Goal: Communication & Community: Answer question/provide support

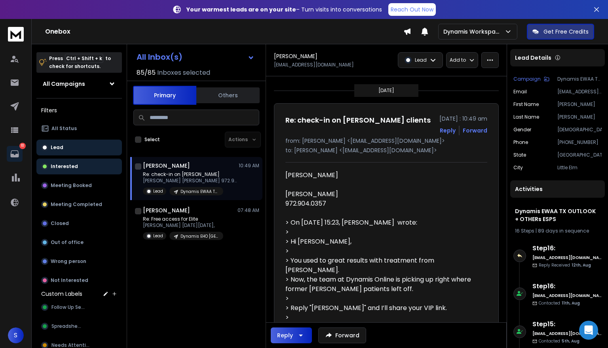
click at [77, 169] on button "Interested" at bounding box center [79, 167] width 86 height 16
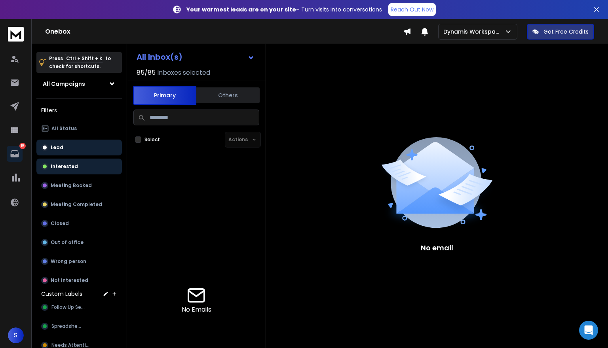
click at [75, 152] on button "Lead" at bounding box center [79, 148] width 86 height 16
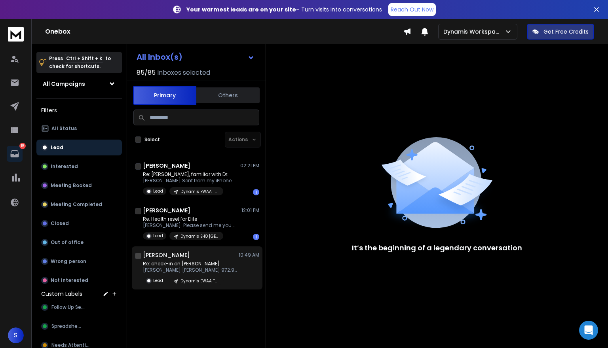
click at [181, 270] on p "[PERSON_NAME] [PERSON_NAME] 972.904.0357 >" at bounding box center [190, 270] width 95 height 6
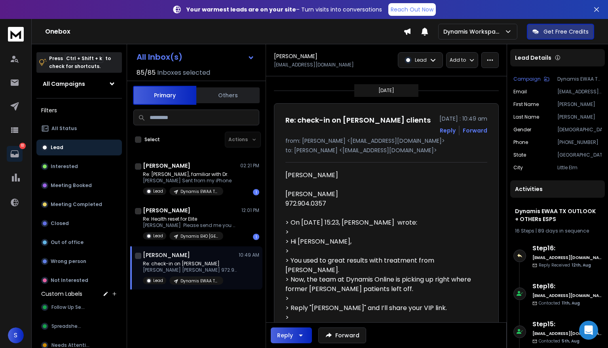
click at [563, 116] on p "[PERSON_NAME]" at bounding box center [579, 117] width 44 height 6
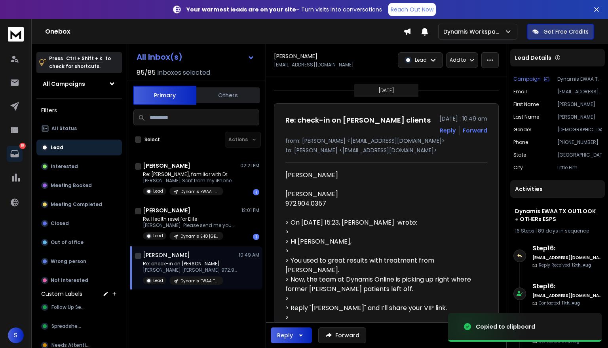
drag, startPoint x: 562, startPoint y: 103, endPoint x: 559, endPoint y: 109, distance: 6.9
click at [562, 103] on p "[PERSON_NAME]" at bounding box center [579, 104] width 44 height 6
click at [573, 143] on p "[PHONE_NUMBER]" at bounding box center [579, 142] width 44 height 6
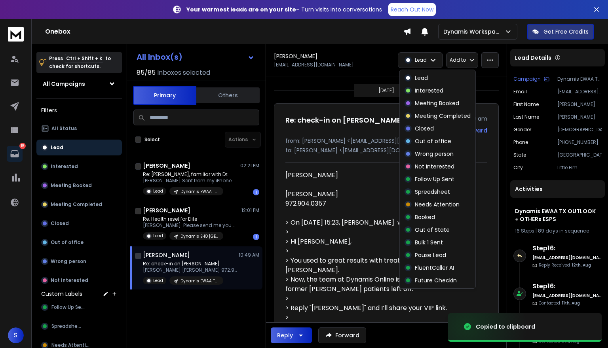
click at [418, 65] on div "Lead" at bounding box center [420, 60] width 44 height 15
click at [448, 190] on p "Spreadsheet" at bounding box center [432, 192] width 35 height 8
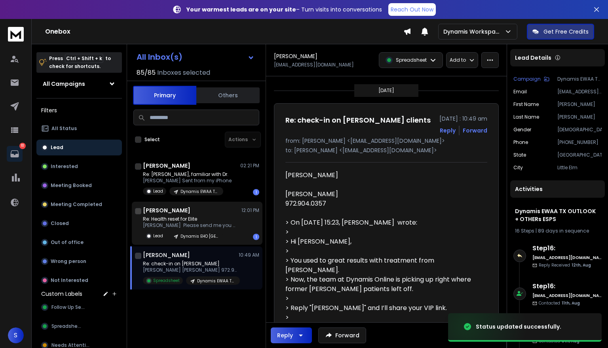
click at [167, 218] on p "Re: Health reset for Elite" at bounding box center [190, 219] width 95 height 6
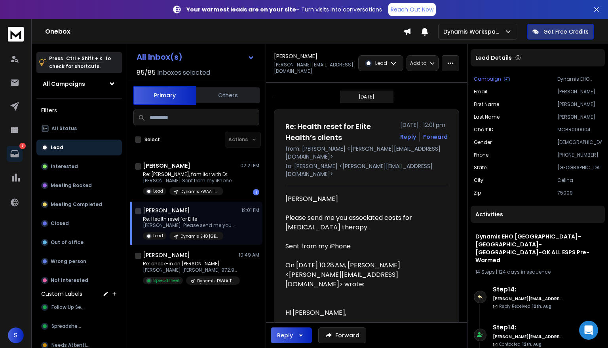
click at [566, 116] on p "[PERSON_NAME]" at bounding box center [579, 117] width 44 height 6
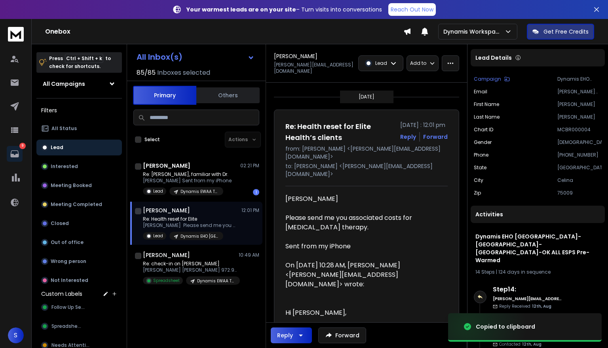
click at [561, 106] on p "[PERSON_NAME]" at bounding box center [579, 104] width 44 height 6
drag, startPoint x: 572, startPoint y: 154, endPoint x: 566, endPoint y: 162, distance: 9.3
click at [572, 154] on p "[PHONE_NUMBER]" at bounding box center [579, 155] width 44 height 6
click at [387, 60] on p "Lead" at bounding box center [381, 63] width 12 height 6
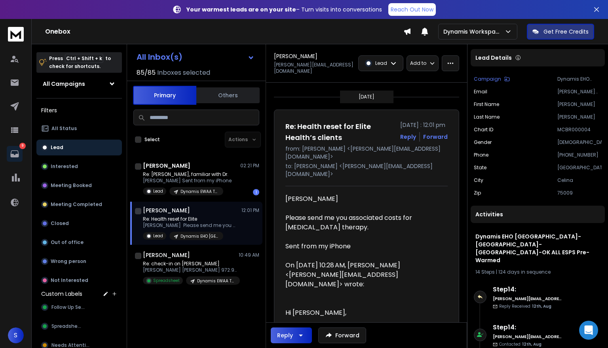
click at [416, 133] on button "Reply" at bounding box center [408, 137] width 16 height 8
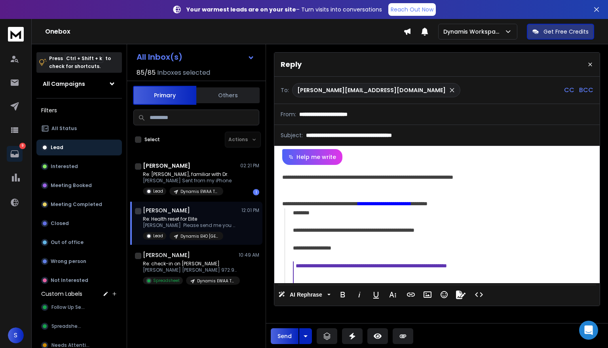
click at [485, 176] on div "**********" at bounding box center [433, 177] width 302 height 9
click at [486, 176] on div "**********" at bounding box center [433, 177] width 302 height 9
click at [500, 176] on div "**********" at bounding box center [433, 177] width 302 height 9
click at [513, 176] on div "**********" at bounding box center [433, 177] width 302 height 9
click at [277, 334] on button "Send" at bounding box center [285, 337] width 28 height 16
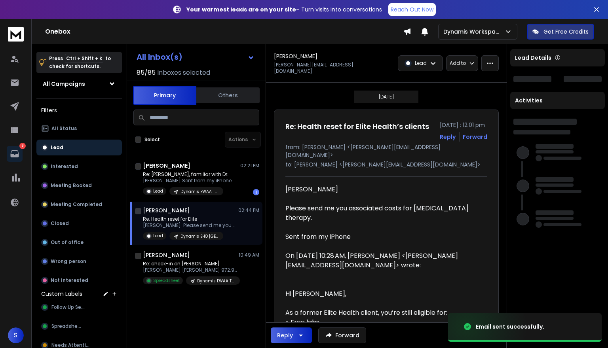
click at [423, 62] on p "Lead" at bounding box center [421, 63] width 12 height 6
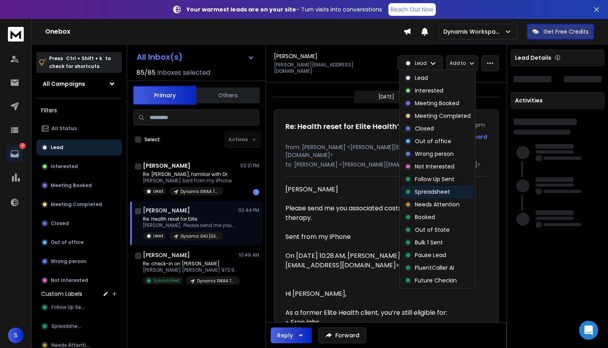
click at [446, 195] on p "Spreadsheet" at bounding box center [432, 192] width 35 height 8
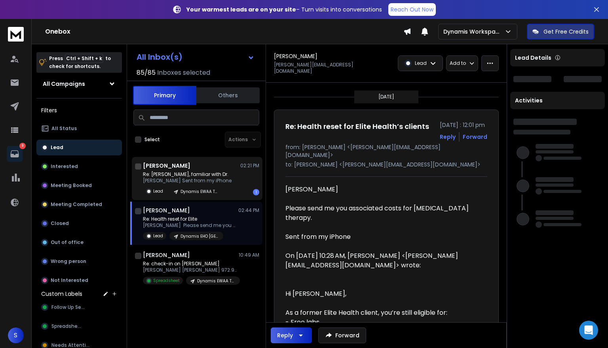
click at [186, 177] on p "Re: [PERSON_NAME], familiar with Dr." at bounding box center [187, 174] width 89 height 6
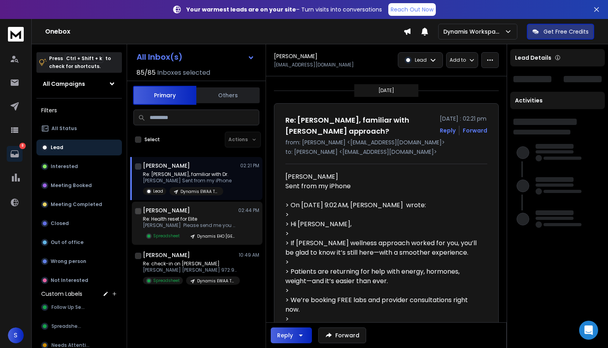
click at [173, 220] on p "Re: Health reset for Elite" at bounding box center [190, 219] width 95 height 6
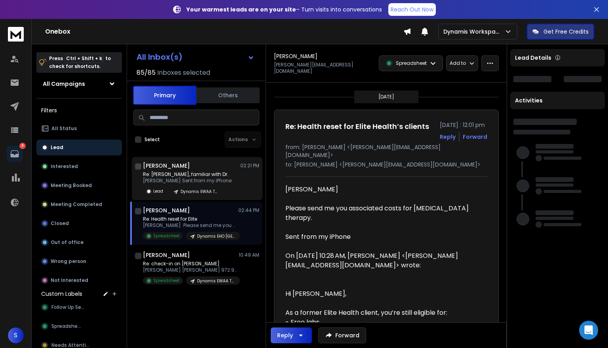
click at [181, 176] on p "Re: [PERSON_NAME], familiar with Dr." at bounding box center [187, 174] width 89 height 6
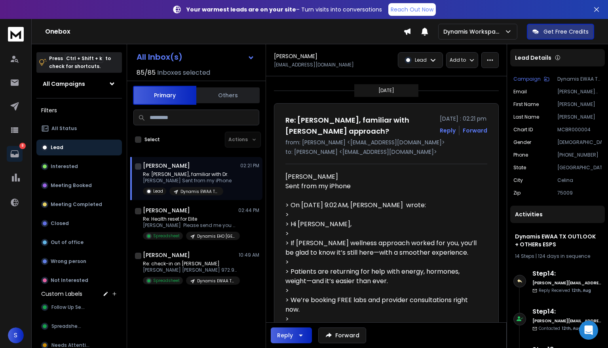
click at [569, 117] on p "[PERSON_NAME]" at bounding box center [579, 117] width 44 height 6
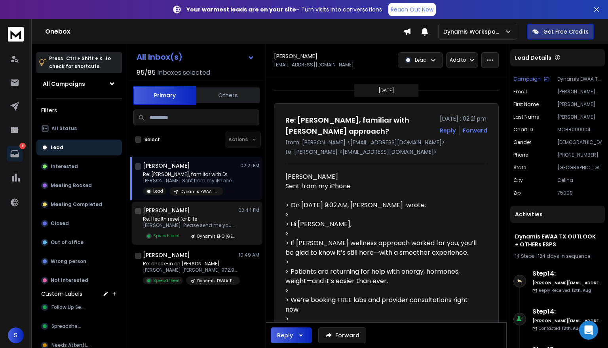
click at [187, 209] on div "[PERSON_NAME] 02:44 PM" at bounding box center [201, 211] width 116 height 8
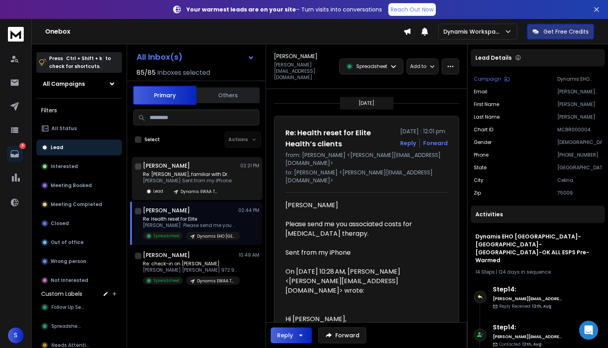
click at [186, 176] on p "Re: [PERSON_NAME], familiar with Dr." at bounding box center [187, 174] width 89 height 6
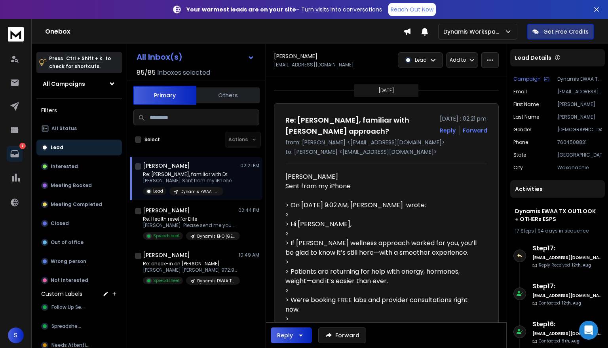
click at [566, 117] on p "[PERSON_NAME]" at bounding box center [579, 117] width 44 height 6
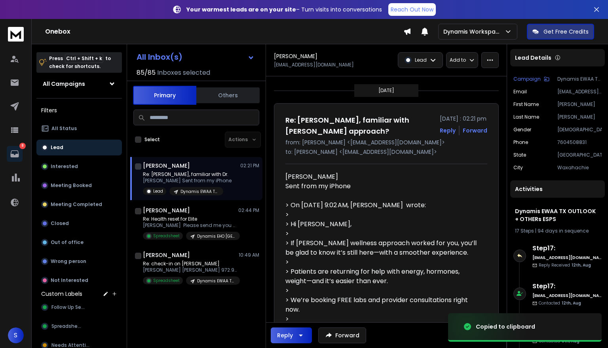
click at [559, 103] on p "[PERSON_NAME]" at bounding box center [579, 104] width 44 height 6
click at [557, 144] on p "7604508831" at bounding box center [579, 142] width 44 height 6
click at [412, 60] on div at bounding box center [408, 60] width 7 height 7
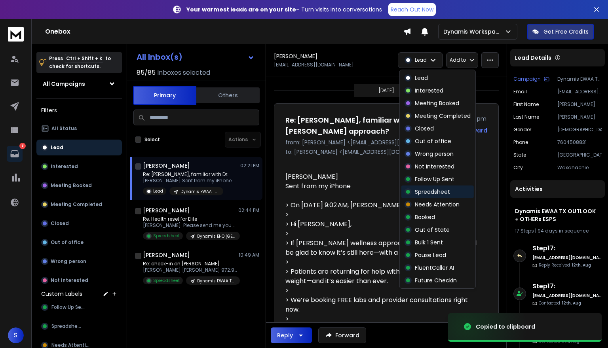
click at [428, 190] on p "Spreadsheet" at bounding box center [432, 192] width 35 height 8
